Goal: Task Accomplishment & Management: Manage account settings

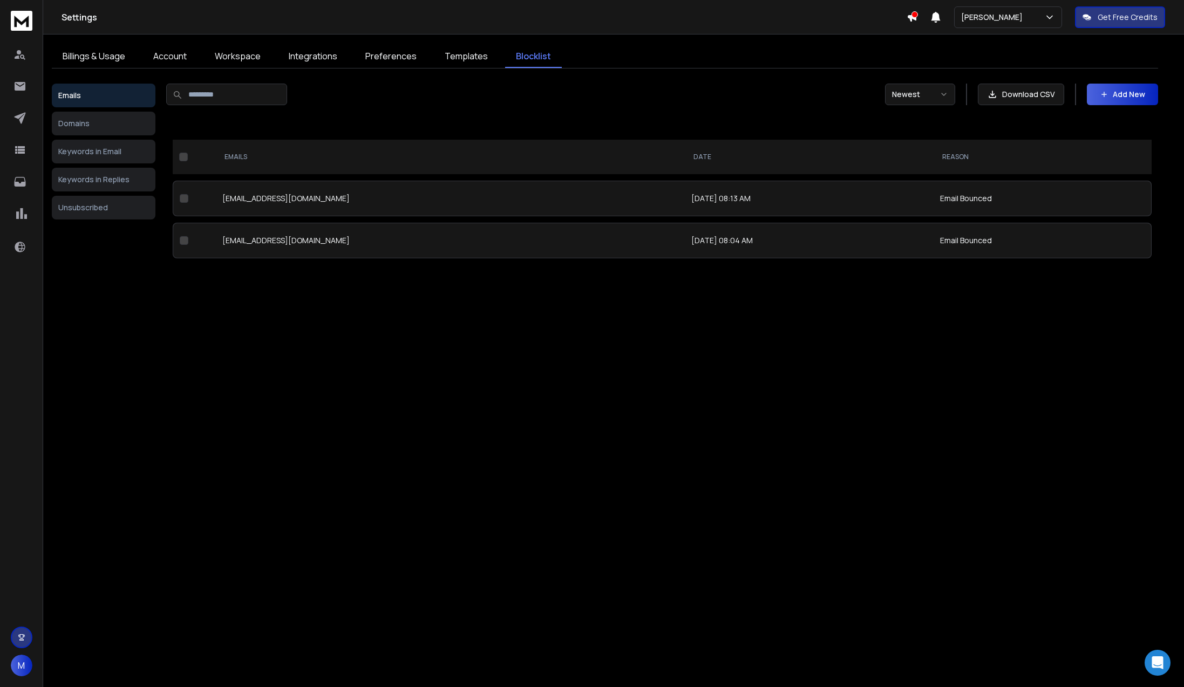
click at [1103, 105] on button "Add New" at bounding box center [1122, 95] width 71 height 22
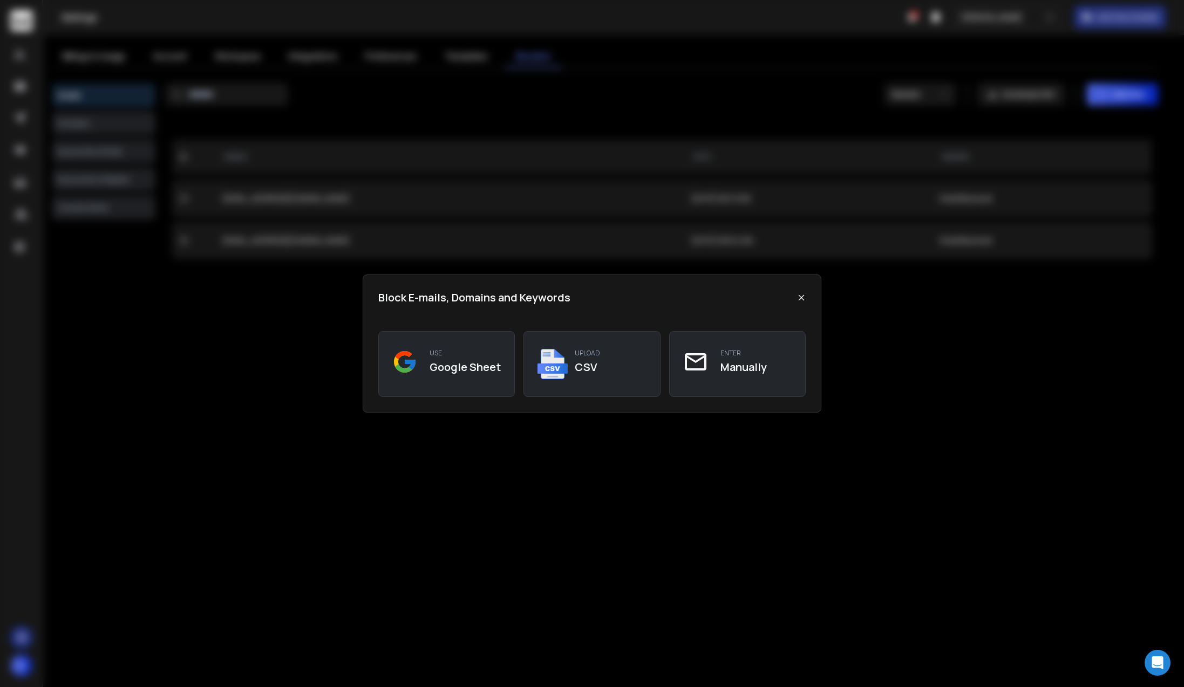
click at [744, 374] on h3 "Manually" at bounding box center [743, 367] width 46 height 15
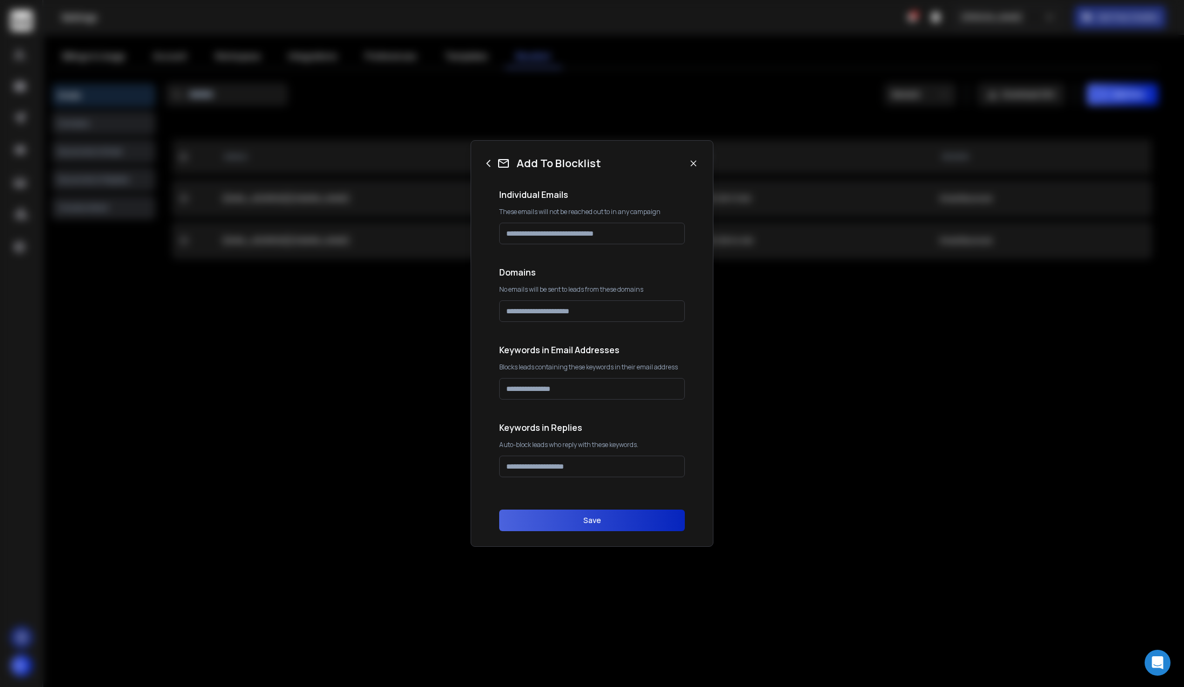
click at [490, 160] on icon at bounding box center [488, 163] width 4 height 7
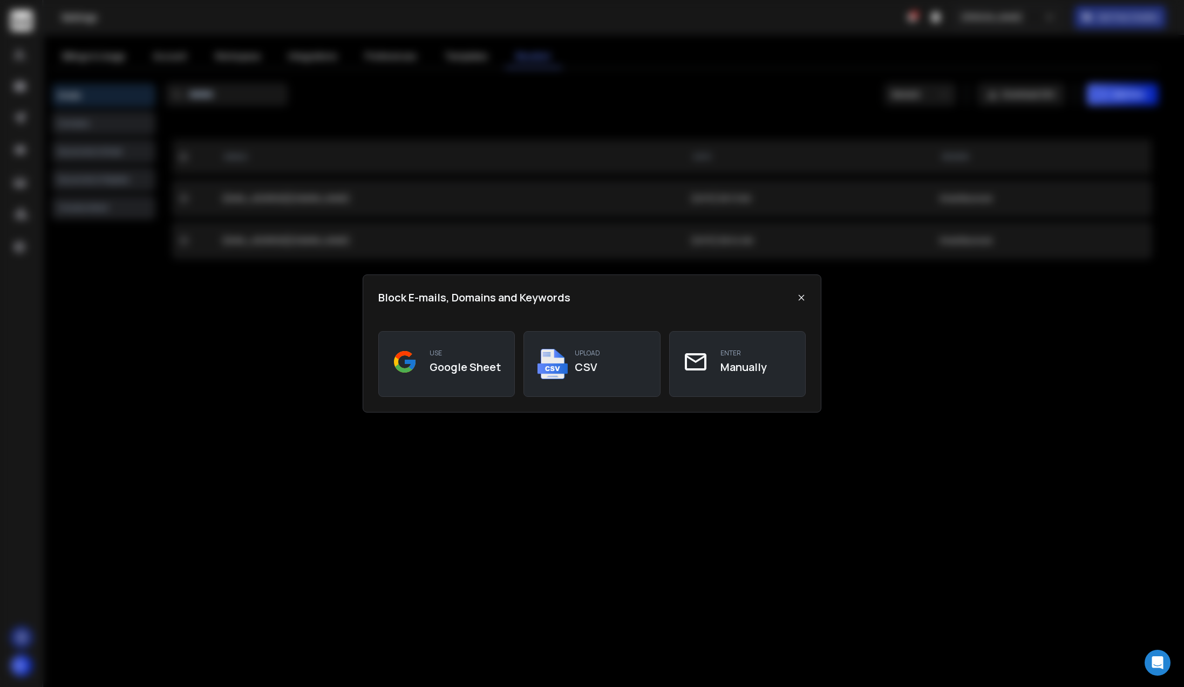
drag, startPoint x: 800, startPoint y: 291, endPoint x: 789, endPoint y: 295, distance: 11.3
click at [800, 294] on icon at bounding box center [801, 298] width 9 height 9
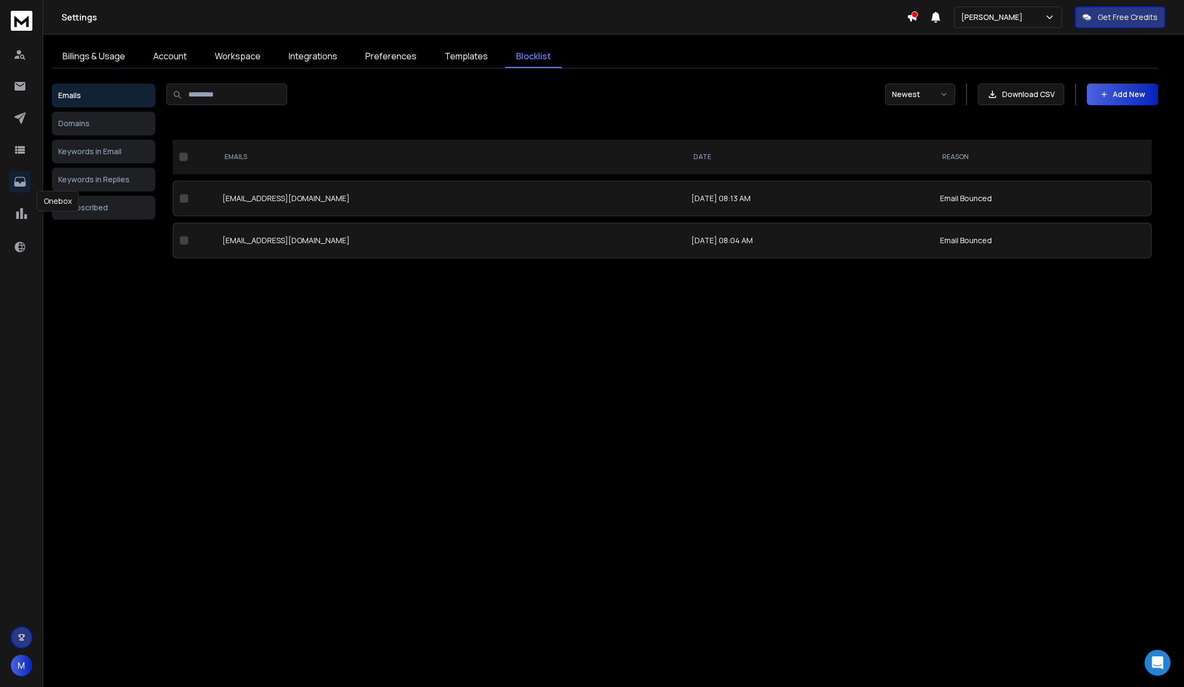
click at [19, 188] on icon at bounding box center [19, 181] width 13 height 13
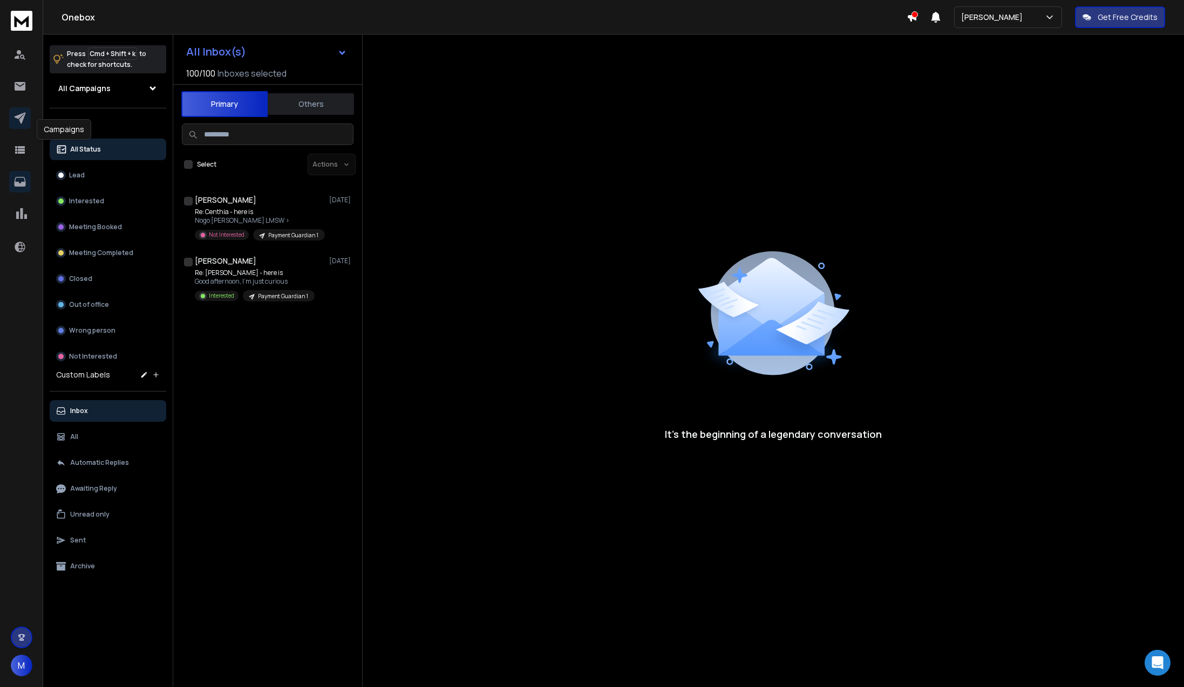
click at [21, 123] on icon at bounding box center [19, 118] width 13 height 13
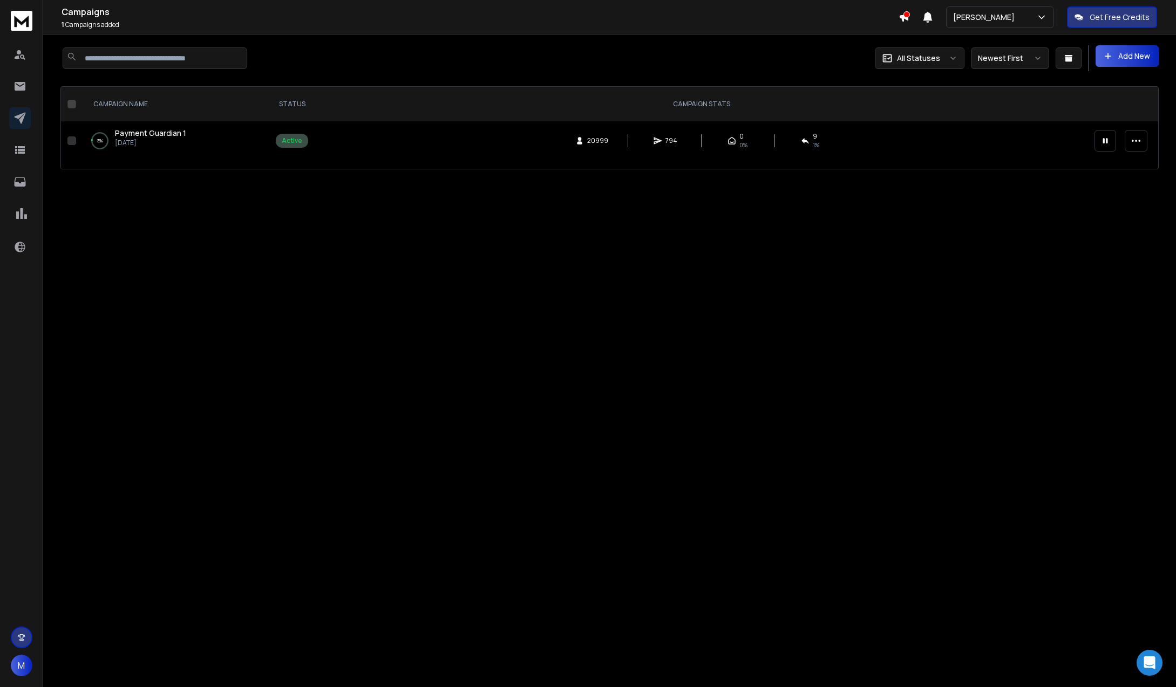
click at [186, 147] on p "[DATE]" at bounding box center [150, 143] width 71 height 9
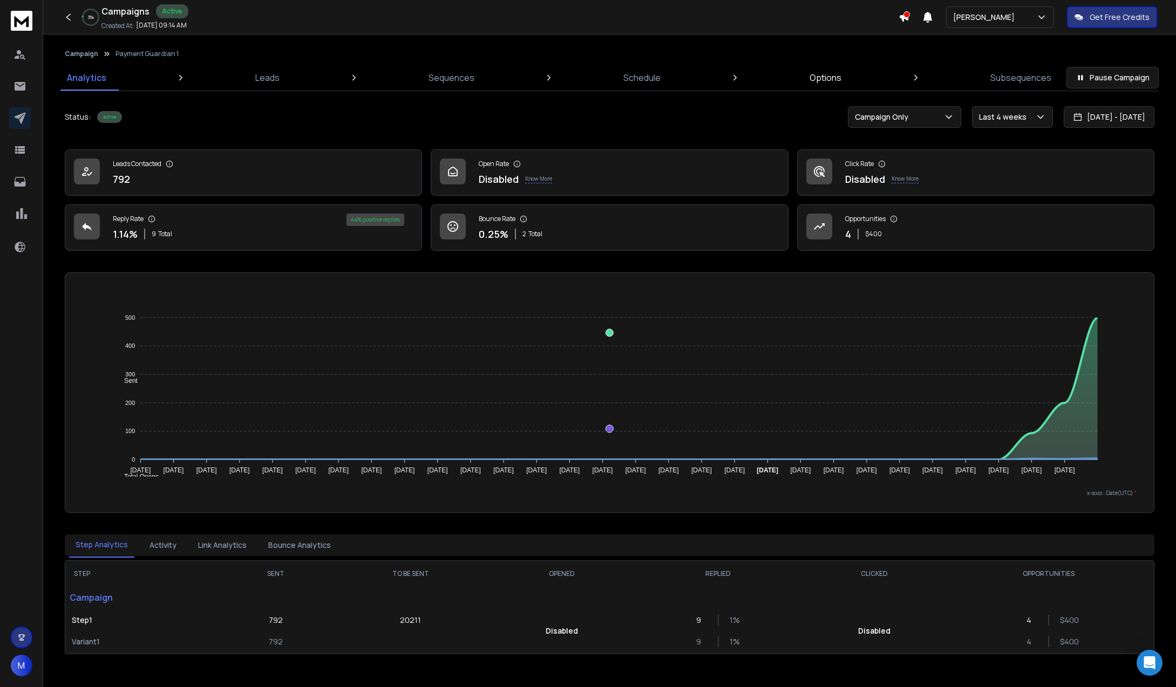
click at [809, 84] on p "Options" at bounding box center [825, 77] width 32 height 13
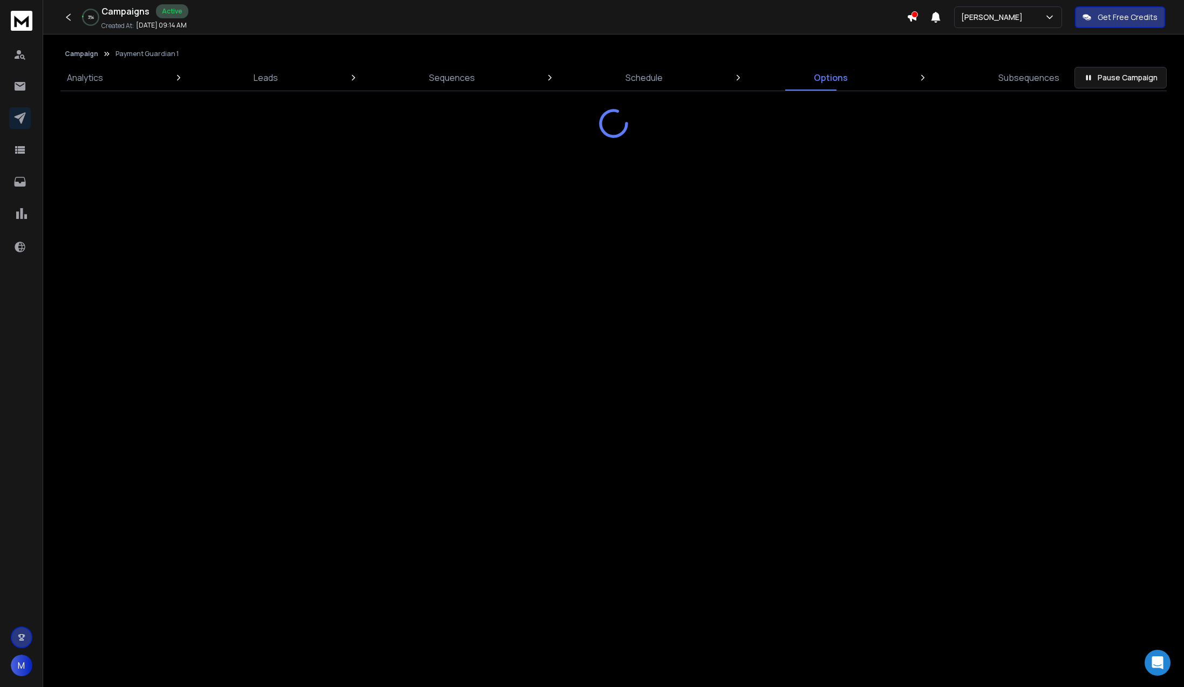
select select "*"
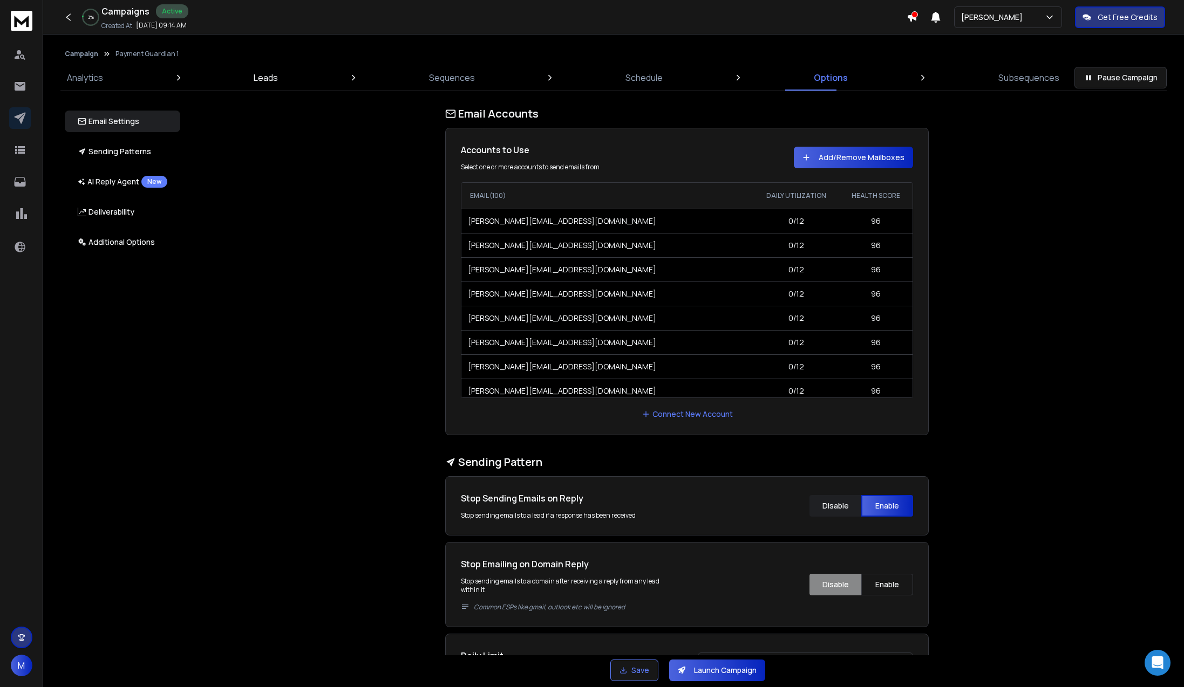
click at [276, 84] on p "Leads" at bounding box center [266, 77] width 24 height 13
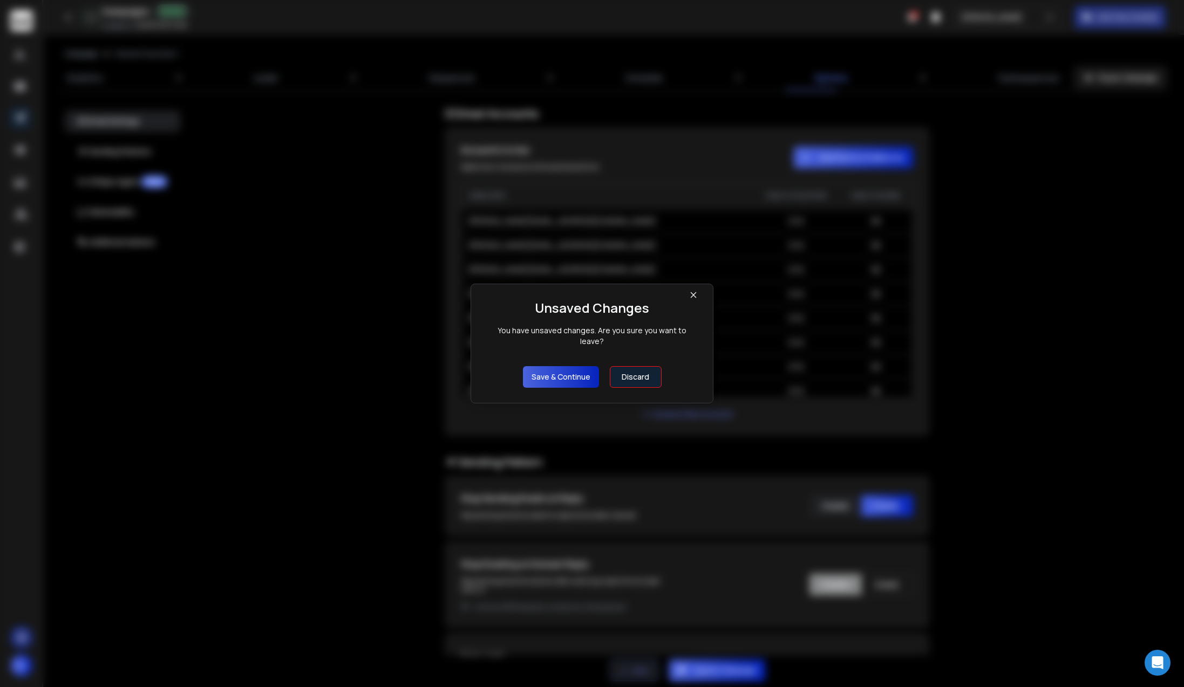
click at [653, 383] on button "Discard" at bounding box center [636, 377] width 52 height 22
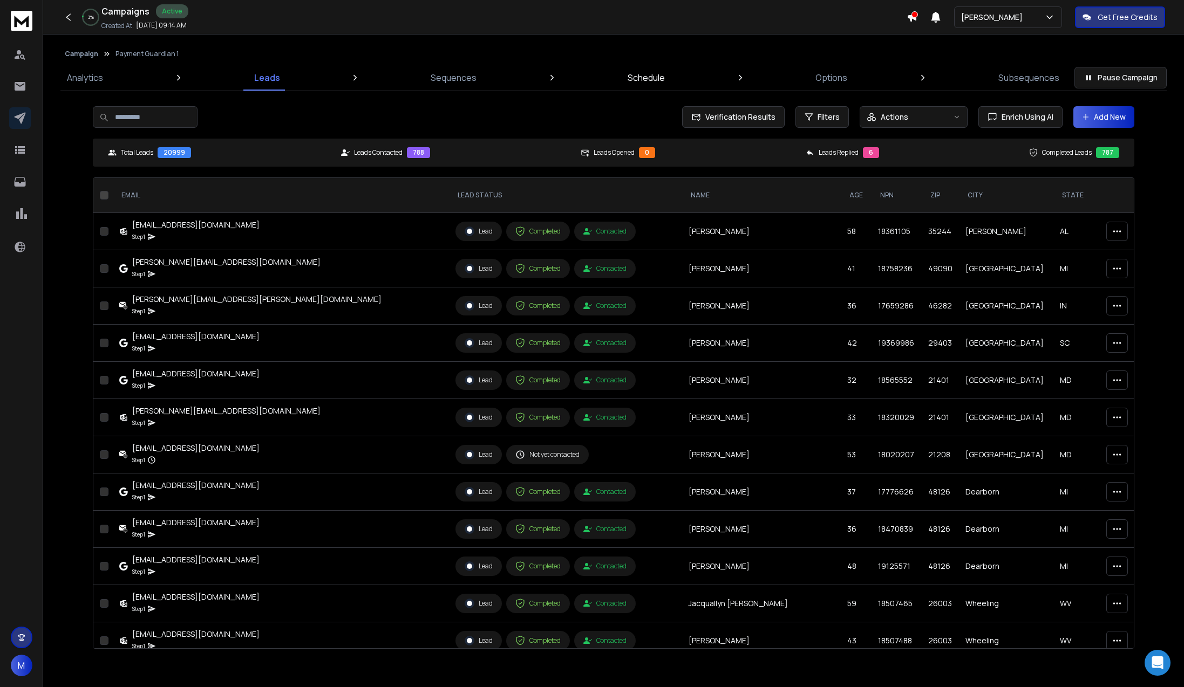
click at [638, 84] on p "Schedule" at bounding box center [646, 77] width 37 height 13
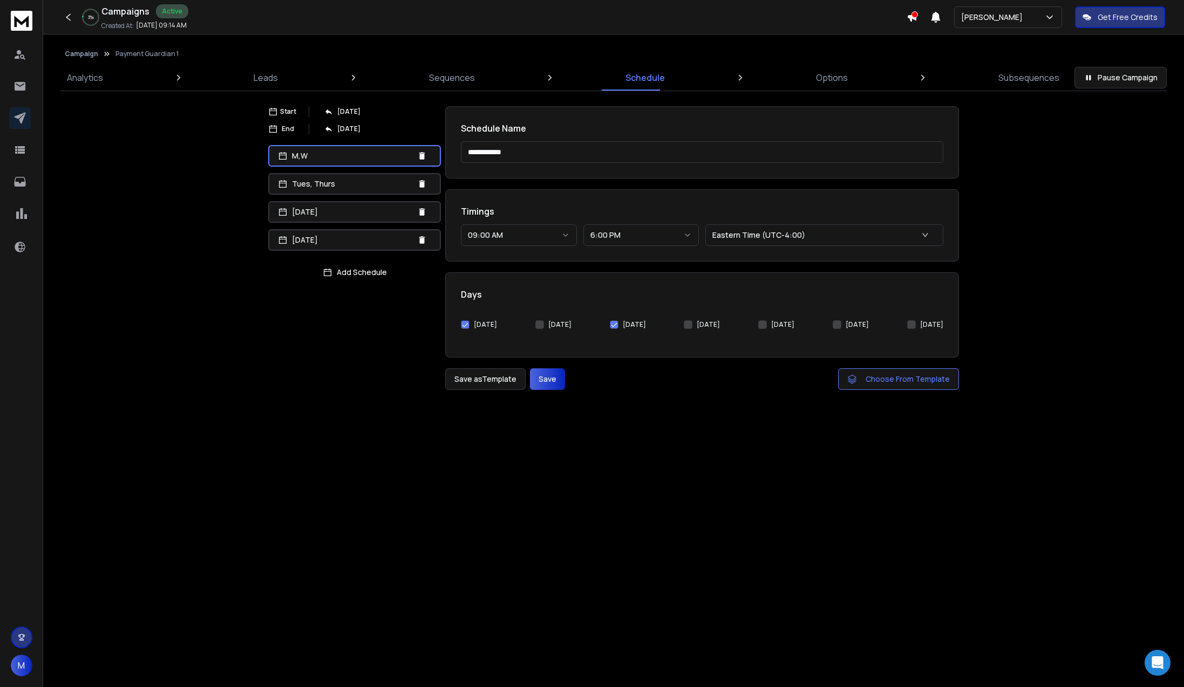
type input "***"
click at [378, 246] on p "[DATE]" at bounding box center [352, 240] width 121 height 11
select select "********"
type input "******"
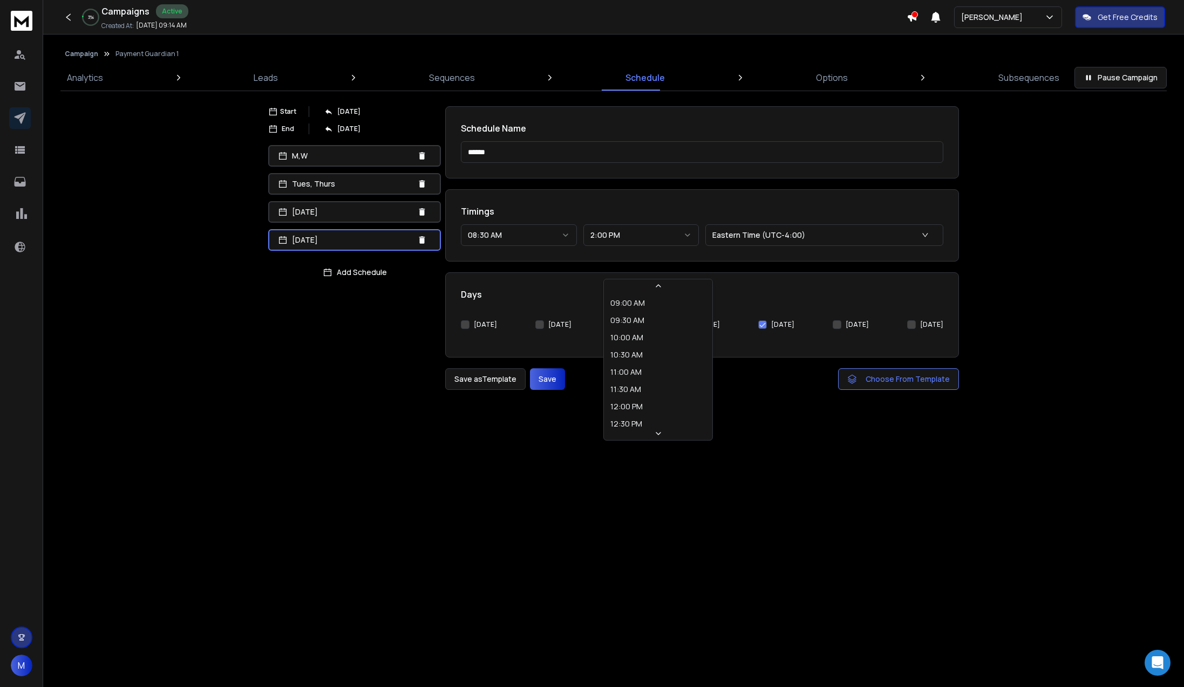
click at [692, 240] on icon "button" at bounding box center [687, 235] width 9 height 9
select select "********"
click at [565, 390] on button "Save" at bounding box center [547, 380] width 35 height 22
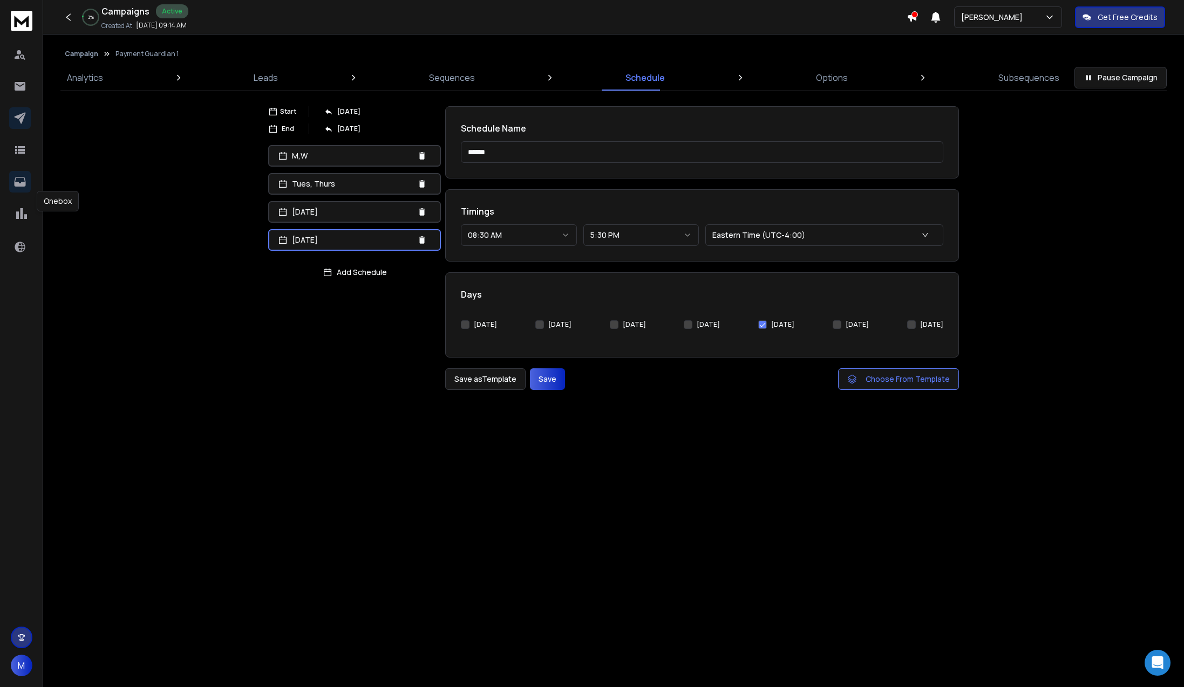
click at [25, 187] on icon at bounding box center [19, 182] width 11 height 10
